Goal: Communication & Community: Answer question/provide support

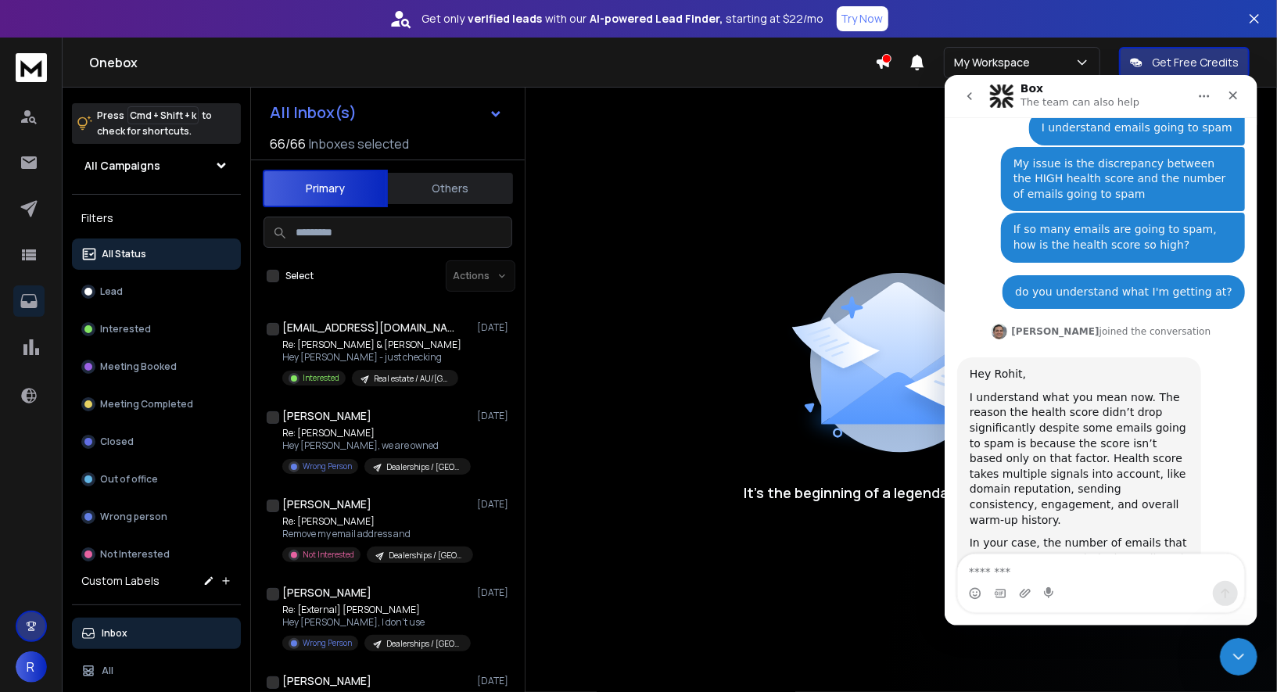
scroll to position [2378, 0]
click at [28, 152] on link at bounding box center [28, 162] width 31 height 31
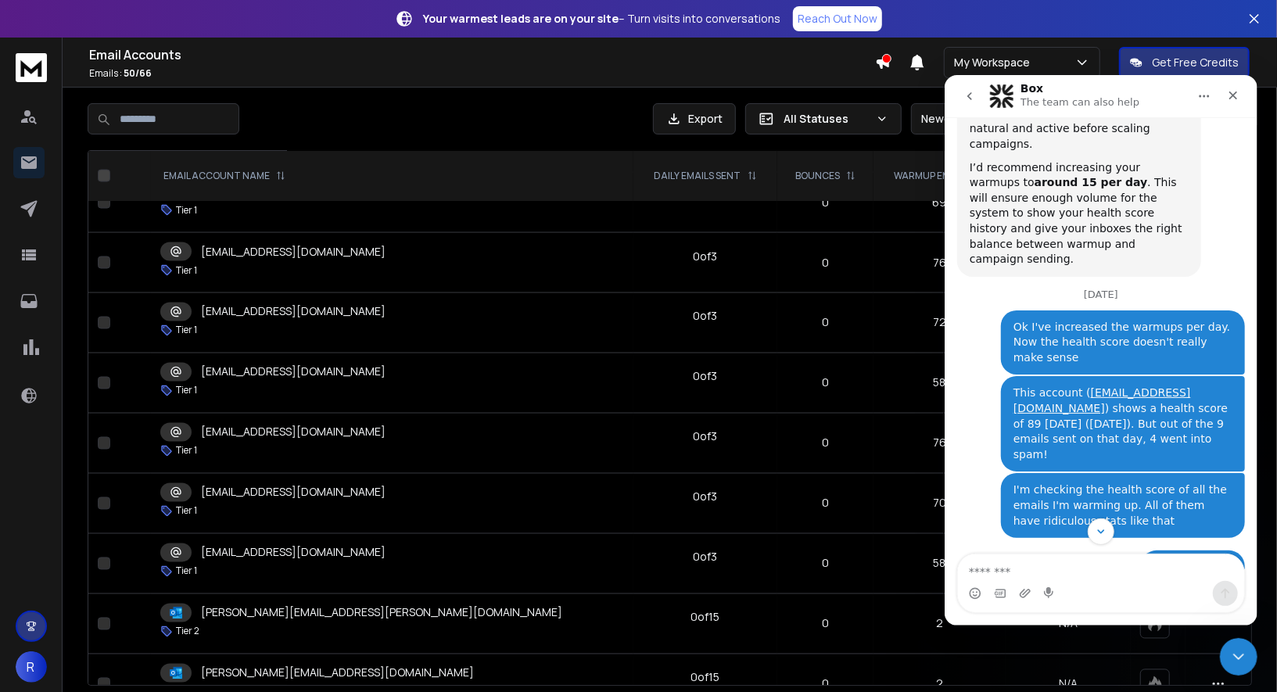
scroll to position [1768, 0]
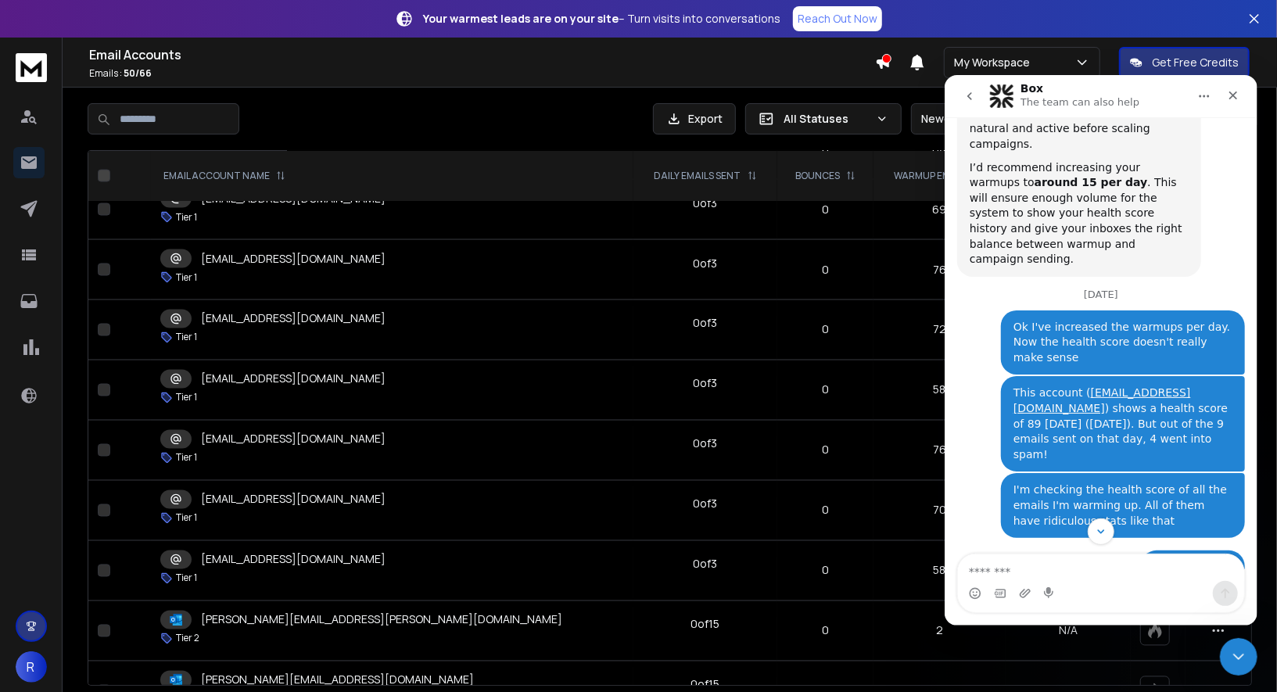
click at [428, 551] on div "[EMAIL_ADDRESS][DOMAIN_NAME]" at bounding box center [392, 560] width 464 height 19
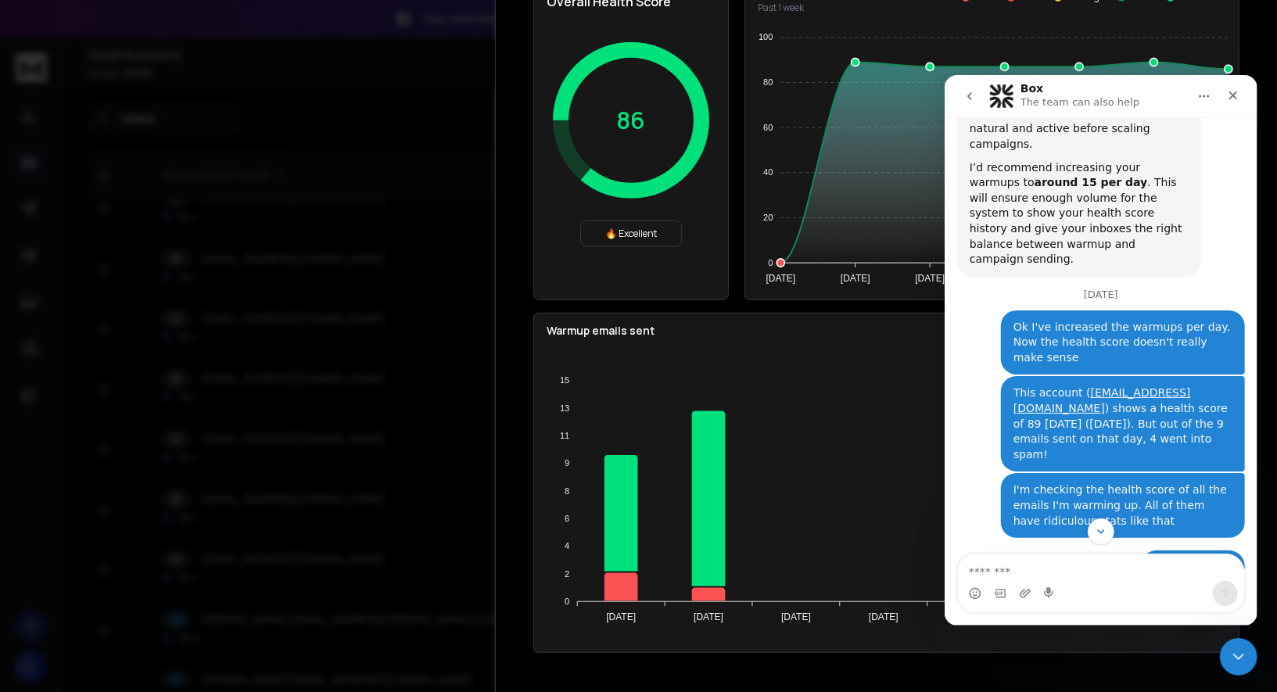
scroll to position [455, 0]
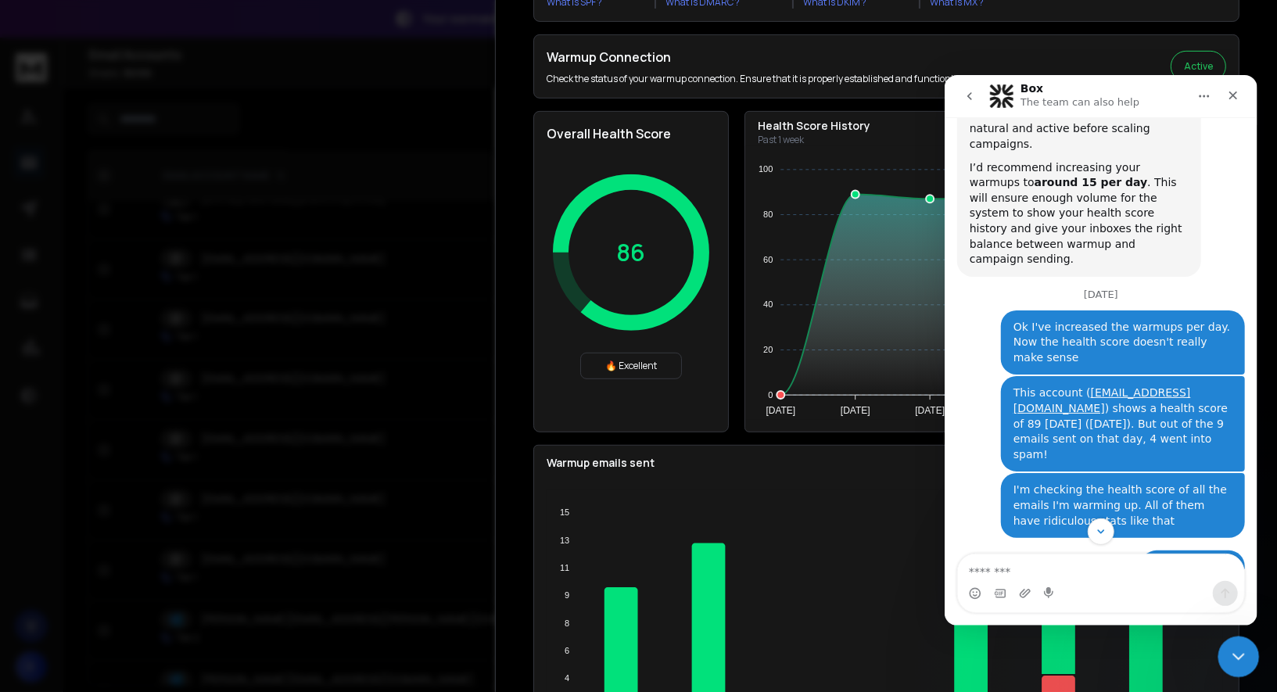
click at [1250, 664] on div "Close Intercom Messenger" at bounding box center [1237, 655] width 38 height 38
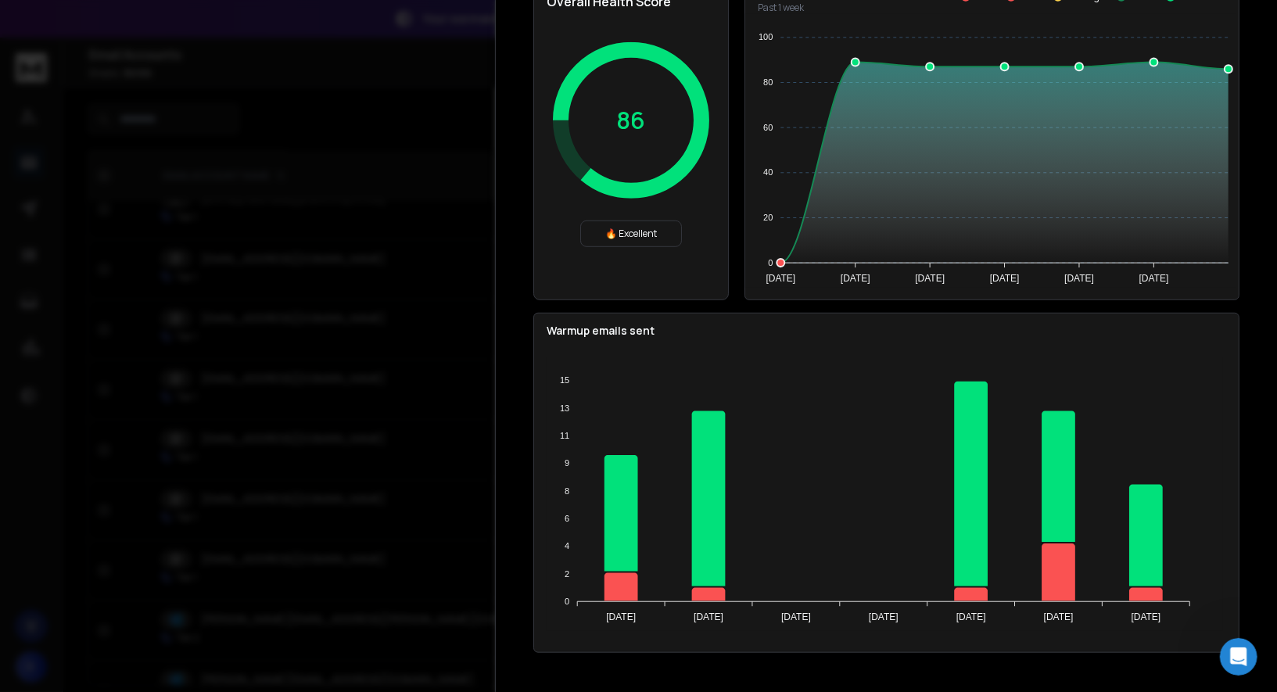
scroll to position [0, 0]
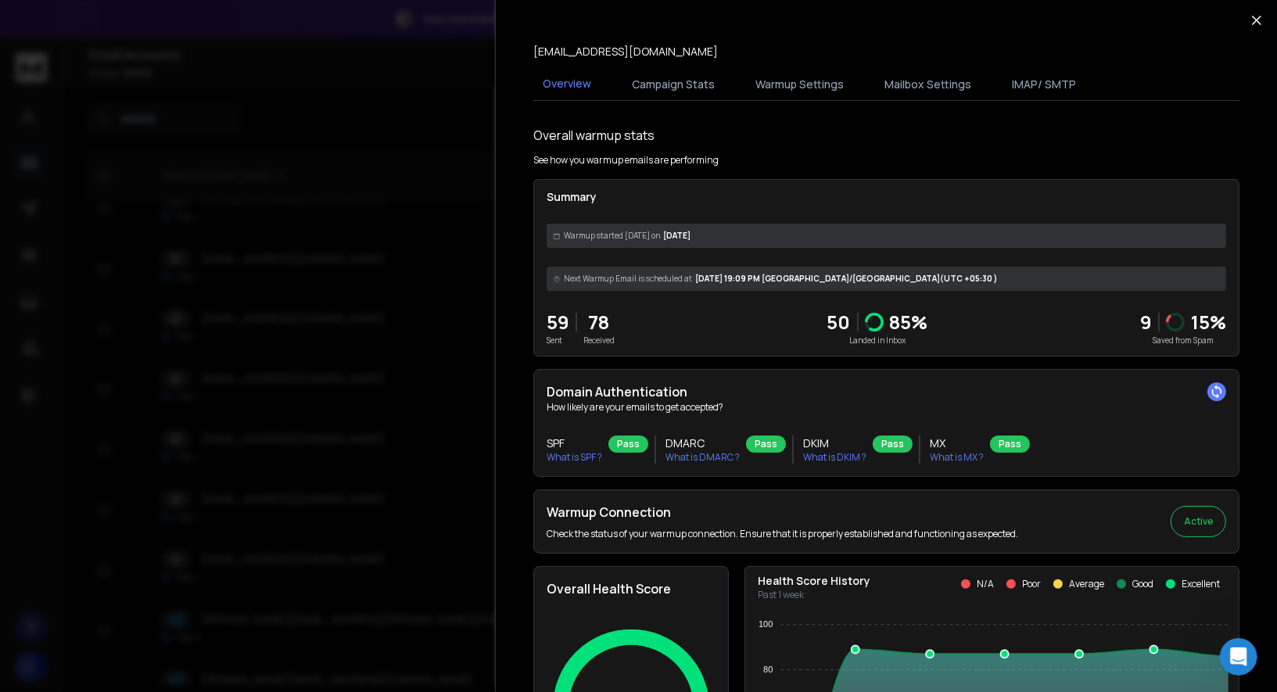
click at [1258, 25] on icon "button" at bounding box center [1257, 21] width 16 height 16
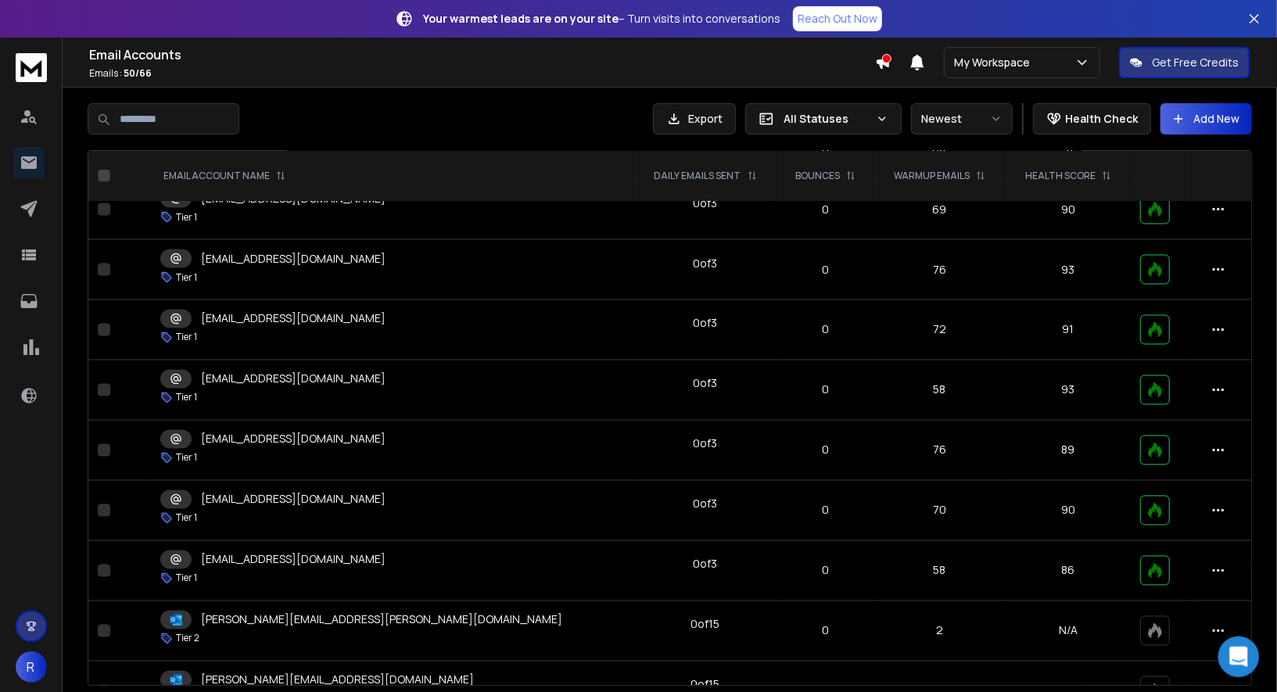
click at [1236, 644] on icon "Open Intercom Messenger" at bounding box center [1237, 655] width 26 height 26
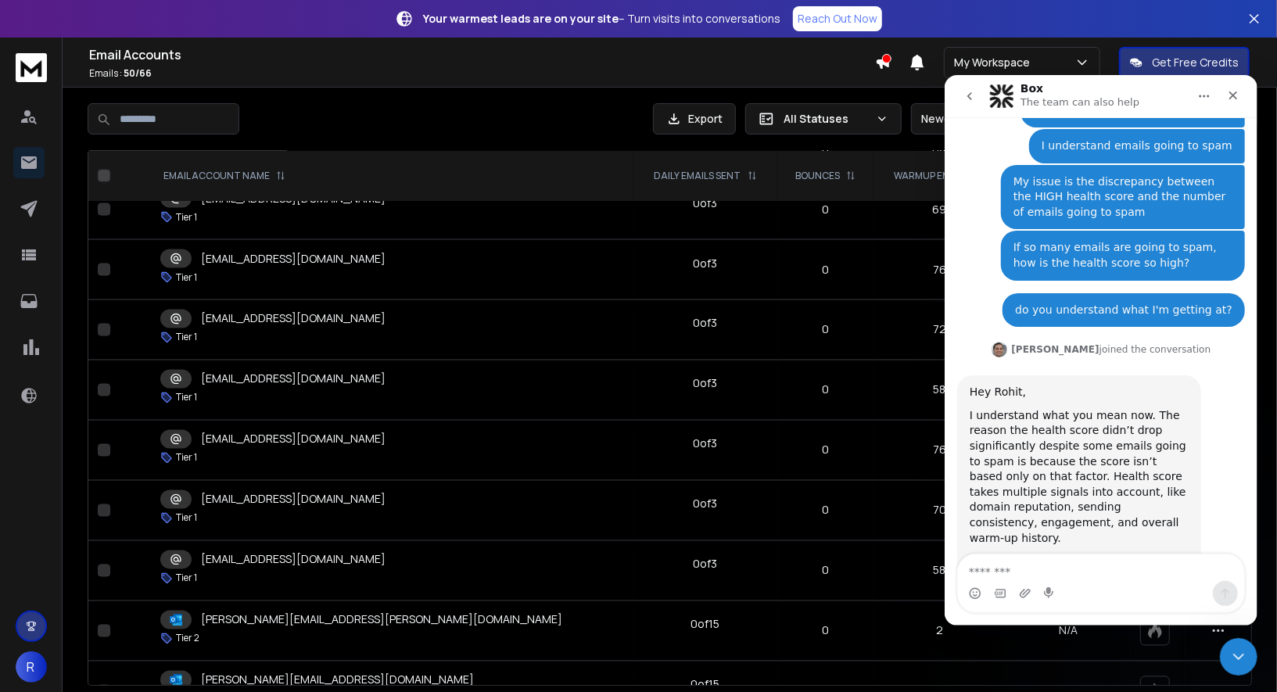
click at [1039, 567] on textarea "Message…" at bounding box center [1100, 567] width 286 height 27
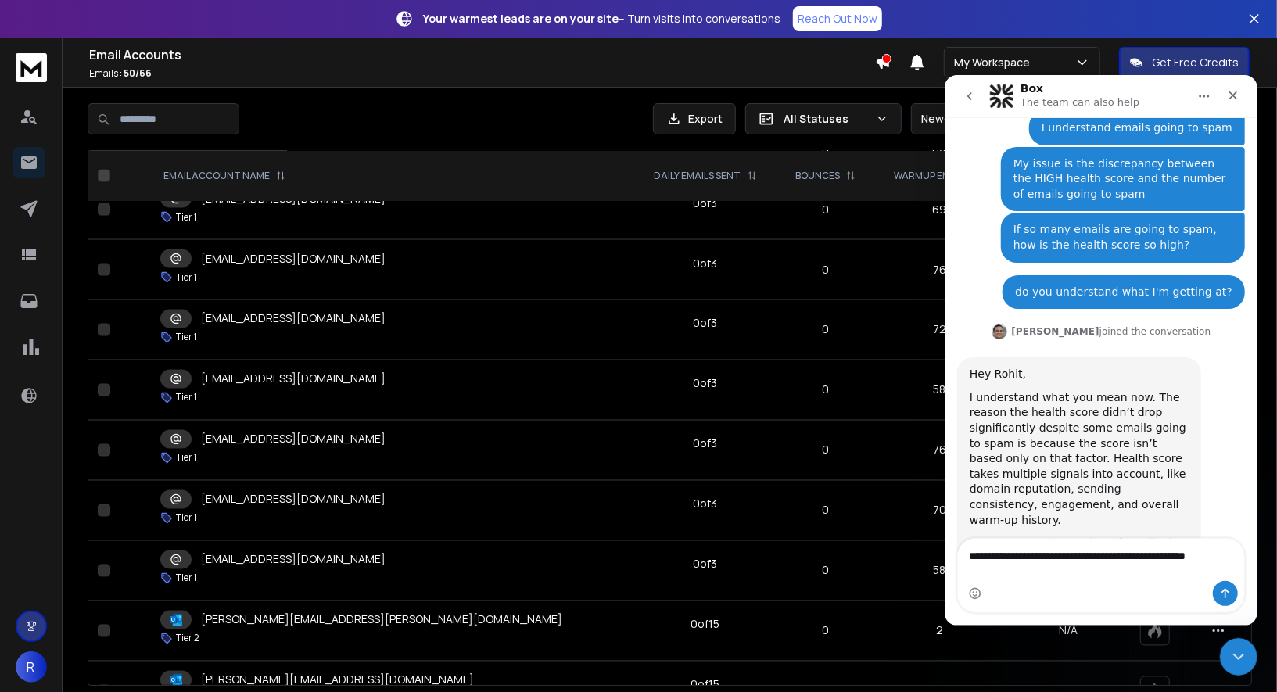
scroll to position [2393, 0]
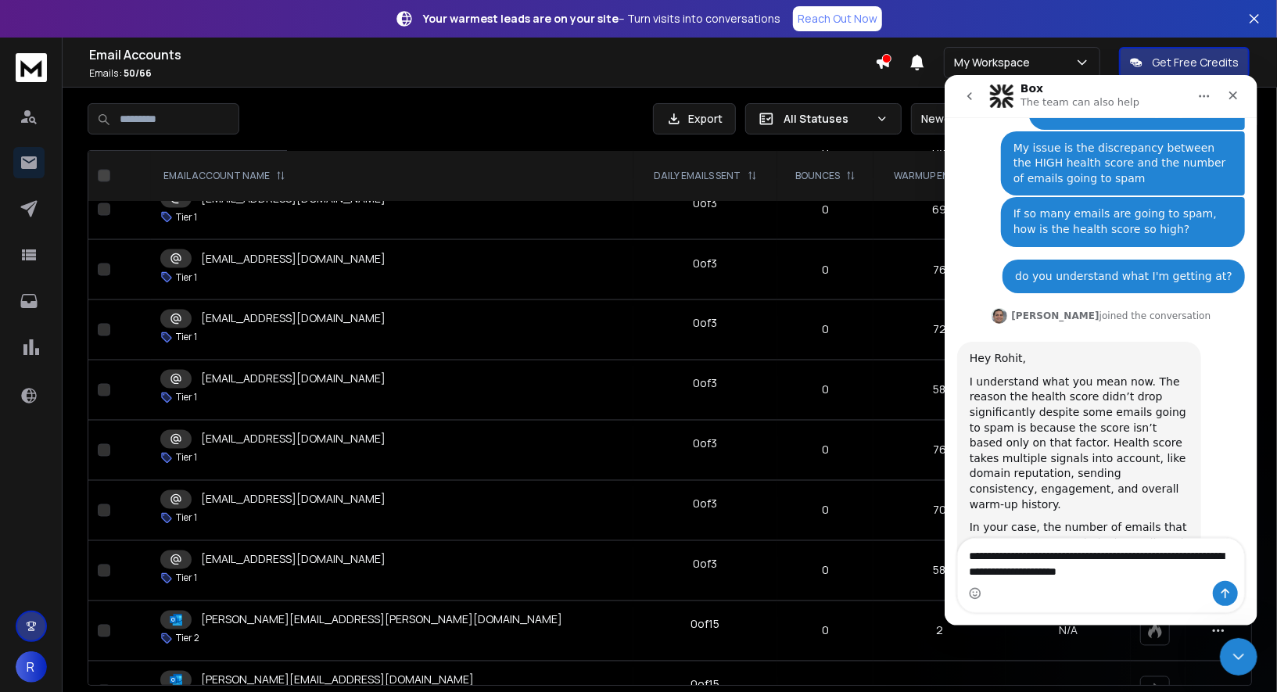
type textarea "**********"
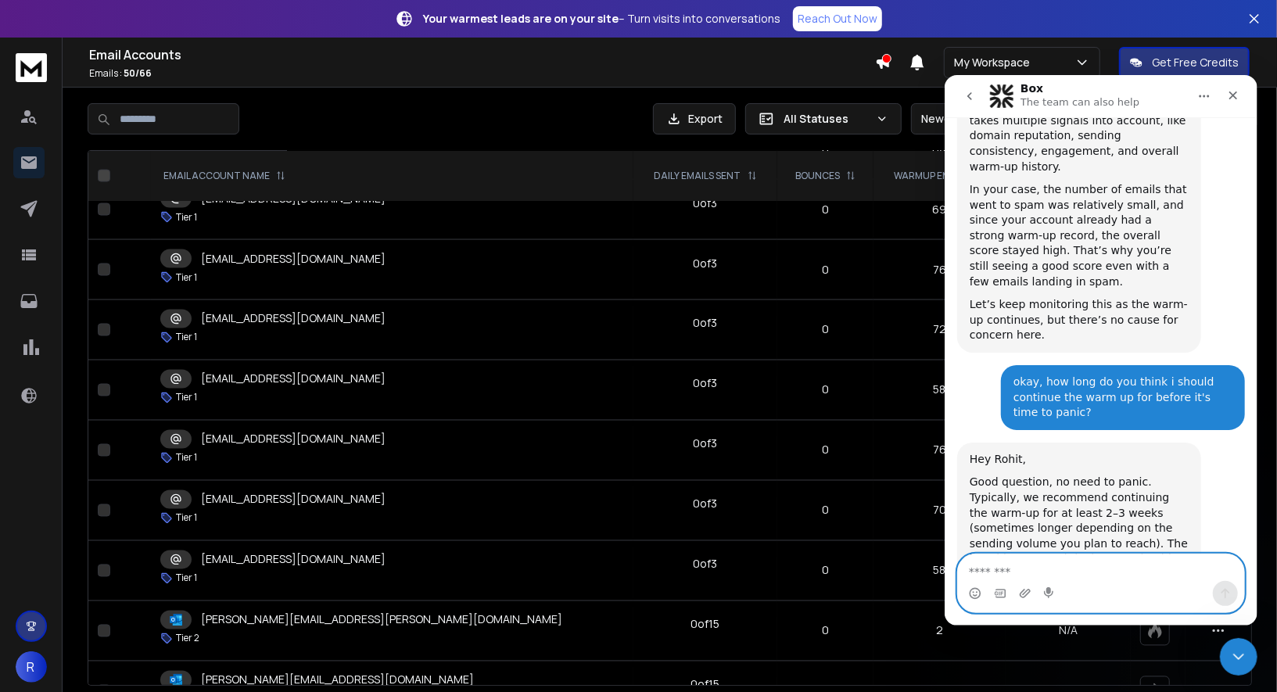
scroll to position [2732, 0]
